Goal: Task Accomplishment & Management: Manage account settings

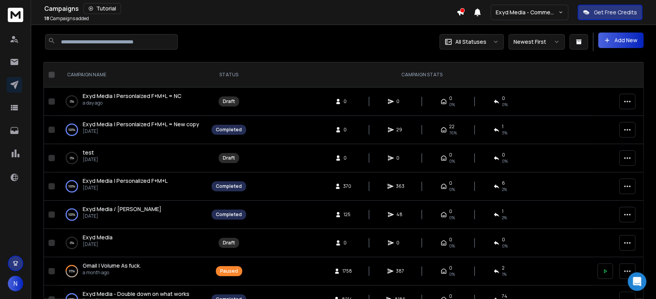
click at [624, 35] on button "Add New" at bounding box center [620, 41] width 45 height 16
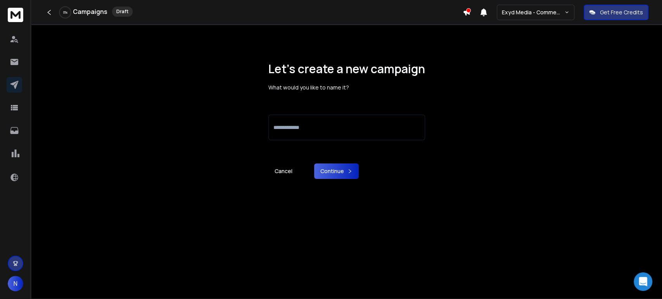
click at [311, 125] on input at bounding box center [346, 128] width 157 height 26
type input "********"
click at [347, 175] on button "Continue" at bounding box center [336, 172] width 45 height 16
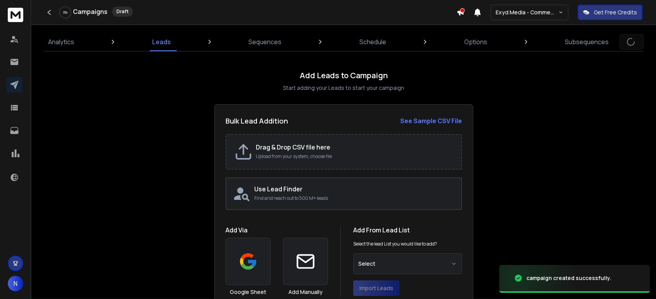
click at [298, 154] on p "Upload from your system, choose file" at bounding box center [354, 157] width 197 height 6
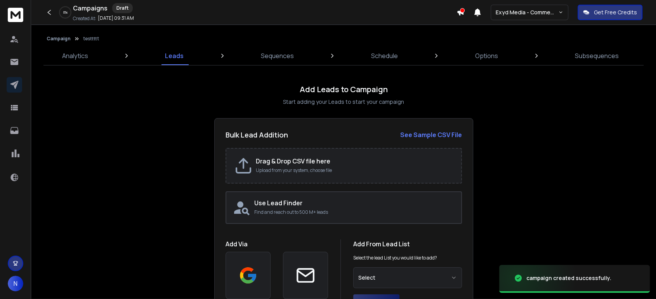
type input "**********"
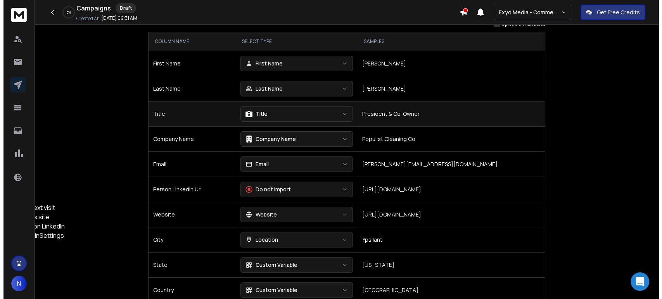
scroll to position [119, 0]
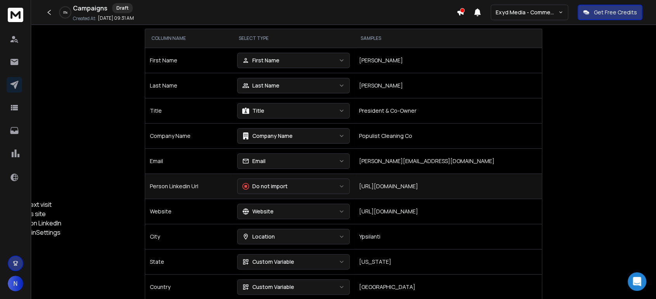
click at [327, 188] on button "Do not import" at bounding box center [293, 187] width 112 height 16
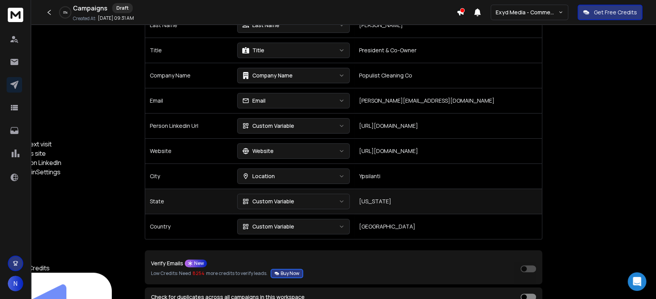
scroll to position [239, 0]
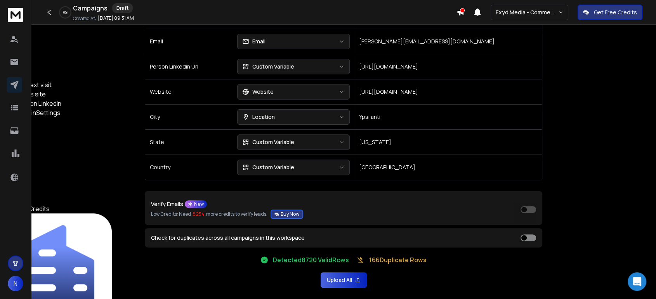
click at [530, 237] on button "Check for duplicates across all campaigns in this workspace" at bounding box center [528, 238] width 16 height 7
click at [343, 281] on button "Upload All" at bounding box center [343, 281] width 46 height 16
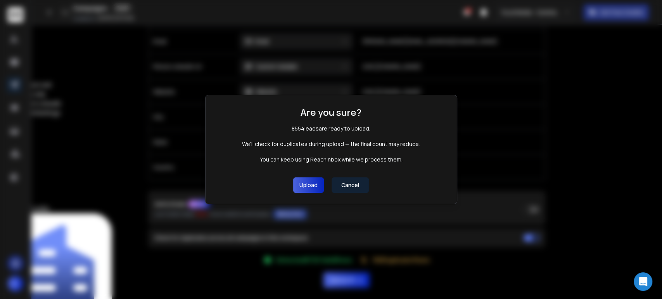
click at [312, 187] on button "Upload" at bounding box center [308, 186] width 31 height 16
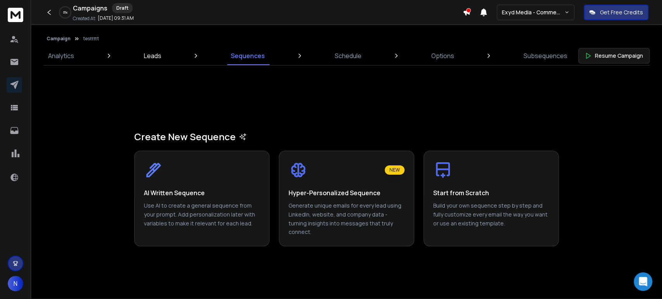
click at [159, 55] on p "Leads" at bounding box center [152, 55] width 17 height 9
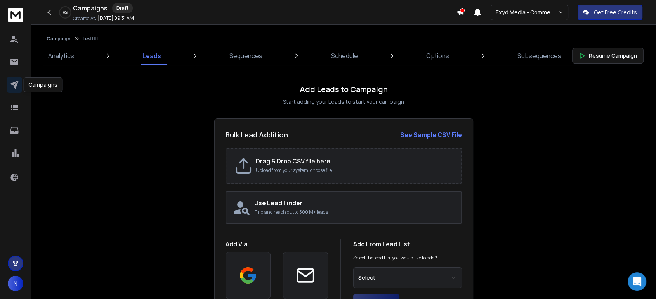
click at [12, 80] on link at bounding box center [15, 85] width 16 height 16
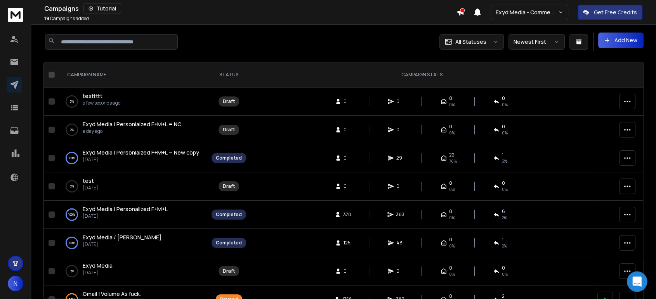
click at [639, 277] on div "Open Intercom Messenger" at bounding box center [636, 282] width 21 height 21
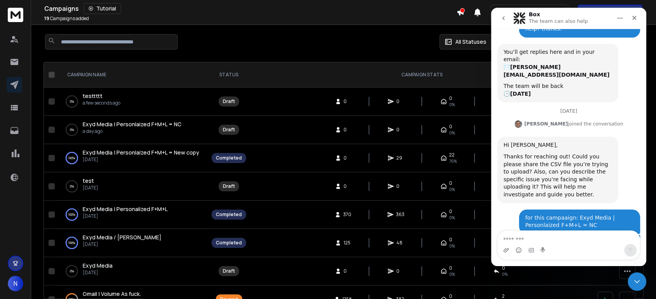
scroll to position [138, 0]
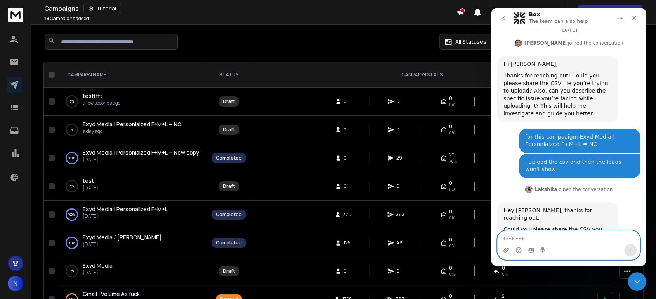
click at [505, 251] on icon "Upload attachment" at bounding box center [505, 250] width 5 height 4
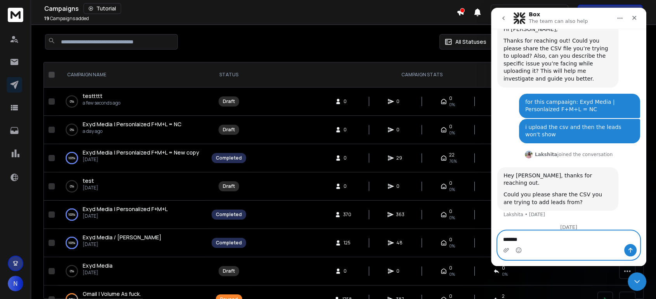
type textarea "********"
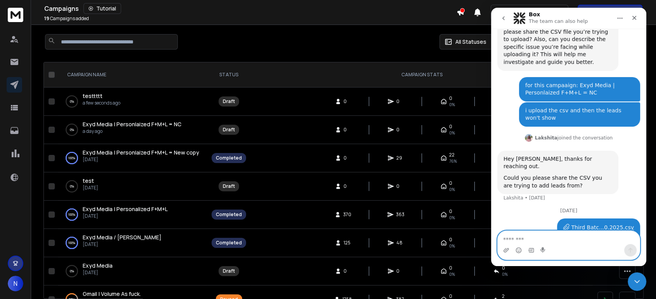
scroll to position [191, 0]
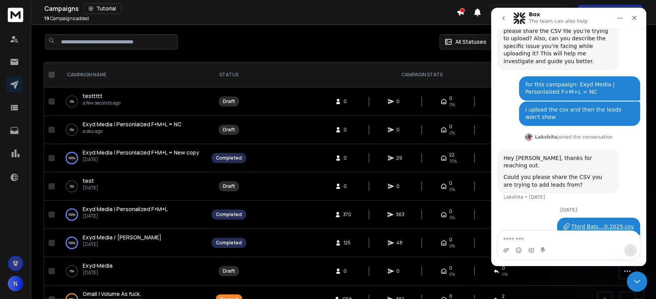
click at [638, 284] on icon "Close Intercom Messenger" at bounding box center [635, 280] width 9 height 9
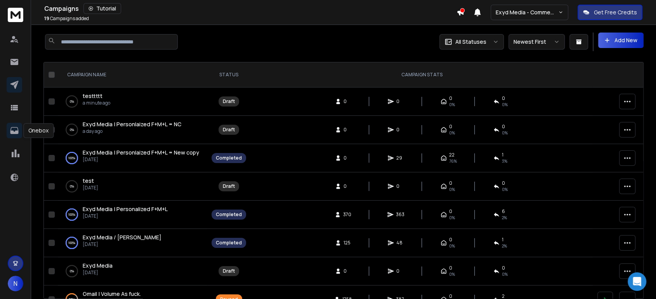
click at [20, 128] on link at bounding box center [15, 131] width 16 height 16
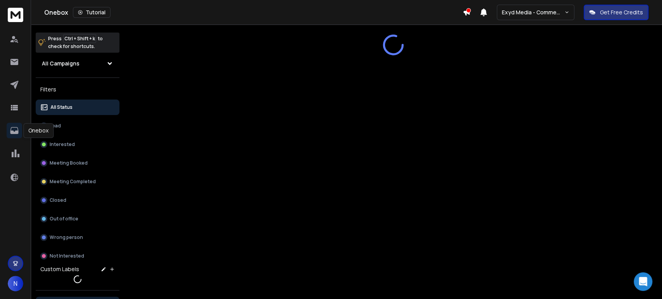
click at [20, 128] on link at bounding box center [15, 131] width 16 height 16
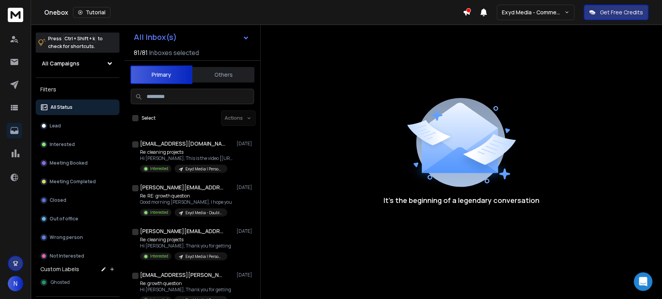
click at [235, 75] on button "Others" at bounding box center [223, 74] width 62 height 17
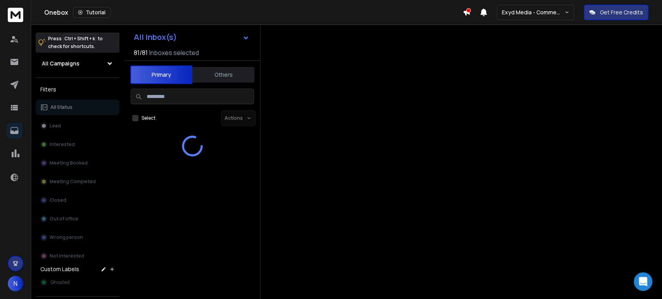
click at [163, 71] on button "Primary" at bounding box center [161, 75] width 62 height 19
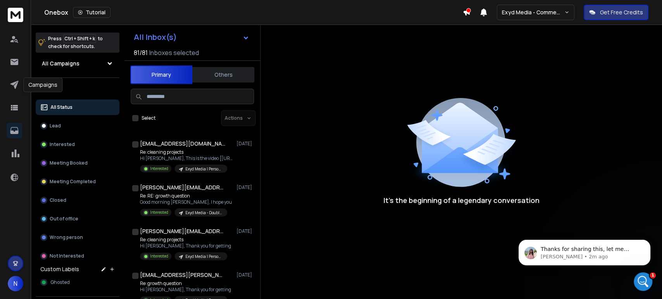
click at [16, 93] on div at bounding box center [16, 86] width 18 height 18
click at [16, 78] on link at bounding box center [15, 85] width 16 height 16
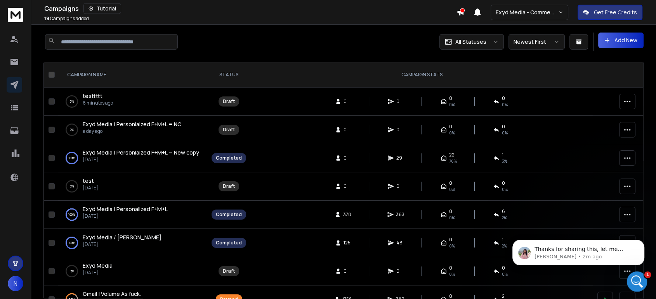
click at [639, 278] on icon "Open Intercom Messenger" at bounding box center [635, 281] width 13 height 13
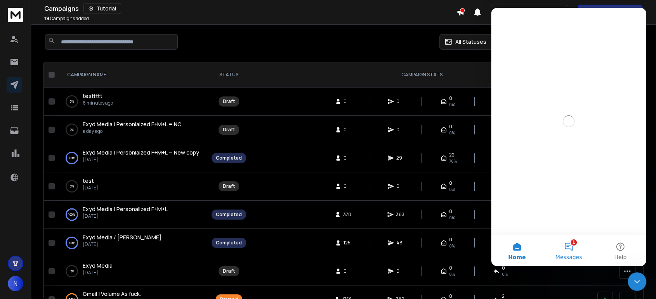
click at [567, 243] on button "1 Messages" at bounding box center [568, 250] width 52 height 31
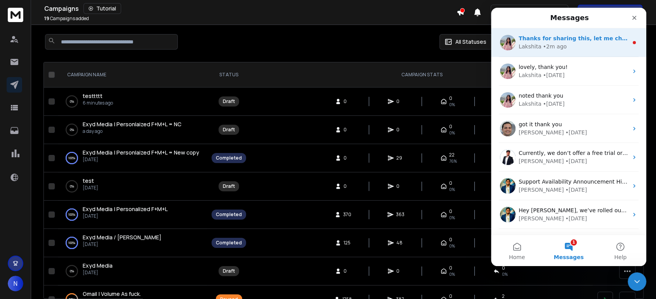
click at [579, 49] on div "[PERSON_NAME] • 2m ago" at bounding box center [572, 47] width 109 height 8
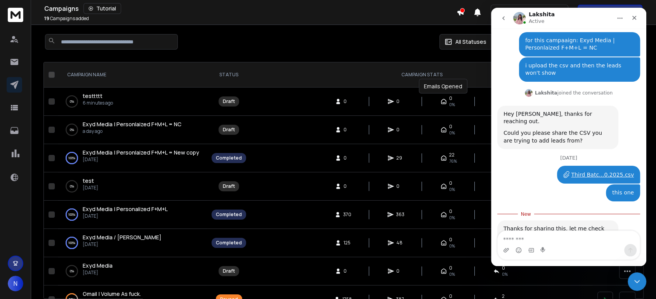
scroll to position [1, 0]
click at [416, 33] on div "Campaigns 19 Campaigns Added All Statuses Newest First Add New" at bounding box center [493, 42] width 300 height 19
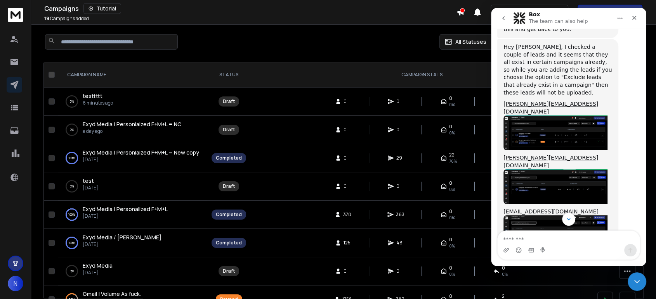
scroll to position [498, 0]
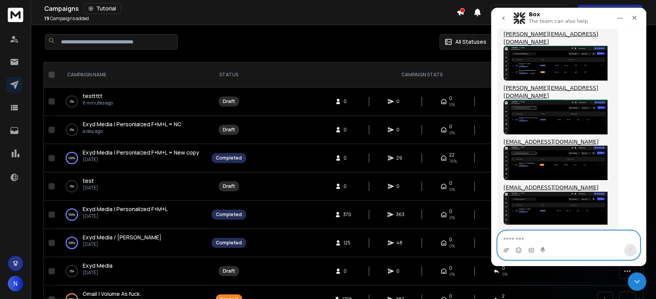
click at [522, 239] on textarea "Message…" at bounding box center [568, 237] width 142 height 13
type textarea "**********"
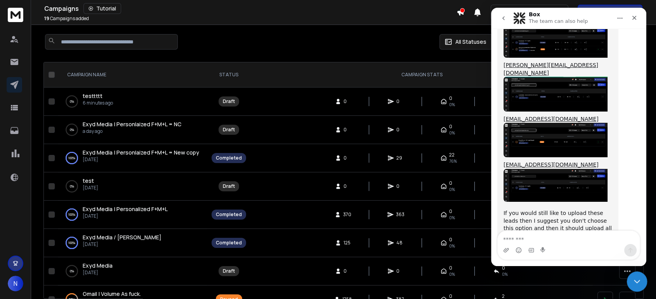
click at [632, 282] on icon "Close Intercom Messenger" at bounding box center [635, 280] width 9 height 9
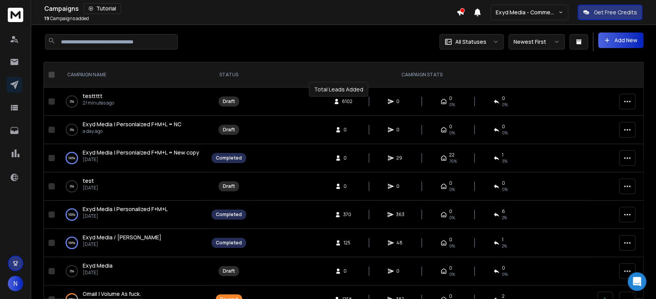
click at [342, 99] on span "6102" at bounding box center [347, 102] width 10 height 6
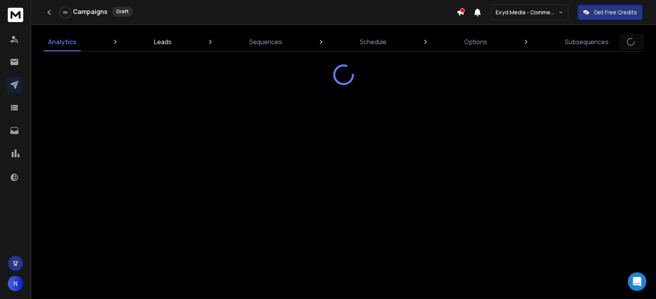
click at [161, 46] on p "Leads" at bounding box center [162, 41] width 17 height 9
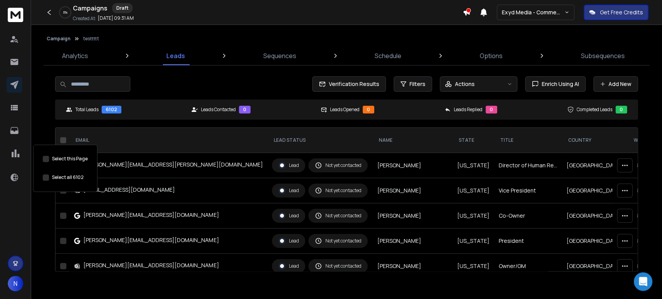
click at [47, 179] on button "Select this Page" at bounding box center [46, 178] width 6 height 6
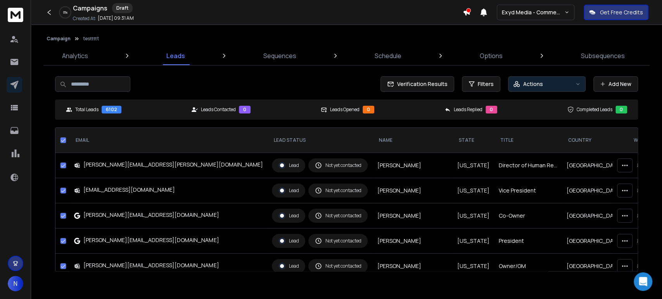
click at [534, 78] on button "Actions" at bounding box center [547, 84] width 78 height 16
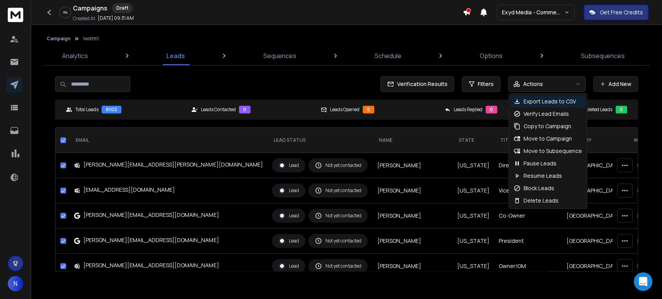
click at [548, 99] on p "Export Leads to CSV" at bounding box center [550, 102] width 52 height 8
